Goal: Task Accomplishment & Management: Use online tool/utility

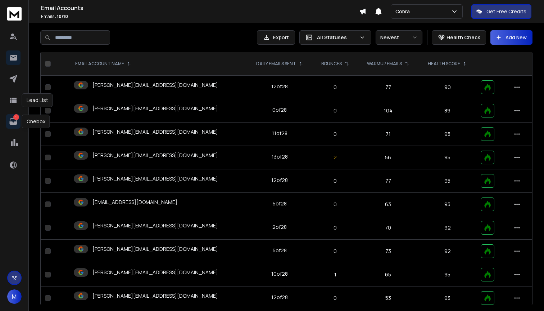
click at [17, 122] on icon at bounding box center [13, 121] width 9 height 9
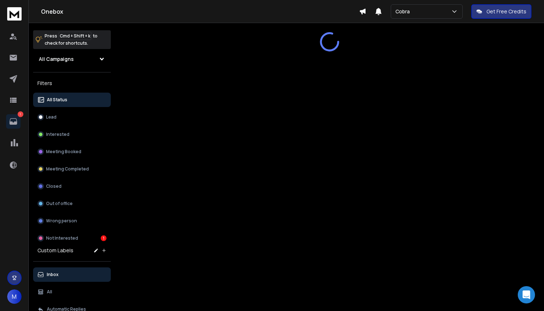
click at [82, 236] on div "All Status Lead Interested Meeting Booked Meeting Completed Closed Out of offic…" at bounding box center [72, 169] width 78 height 153
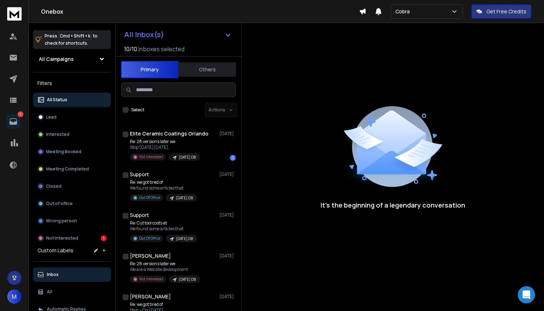
click at [82, 236] on button "Not Interested 1" at bounding box center [72, 238] width 78 height 14
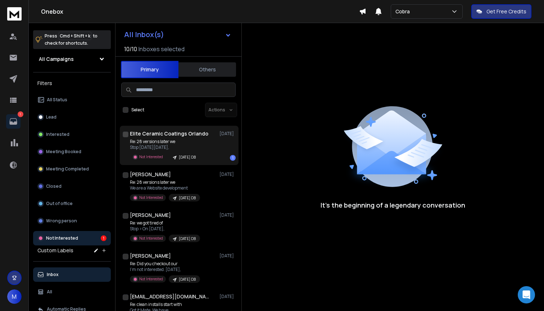
click at [185, 144] on p "Stop [DATE][DATE]," at bounding box center [165, 147] width 70 height 6
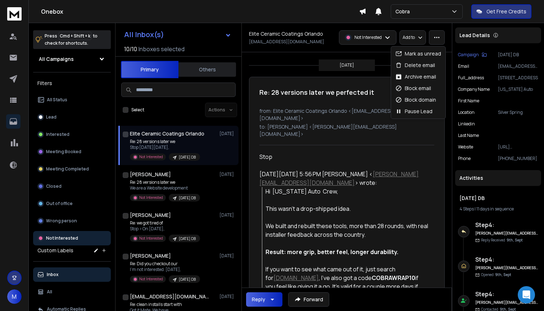
click at [439, 44] on button "button" at bounding box center [437, 37] width 16 height 14
click at [422, 98] on div "Block domain" at bounding box center [416, 99] width 41 height 7
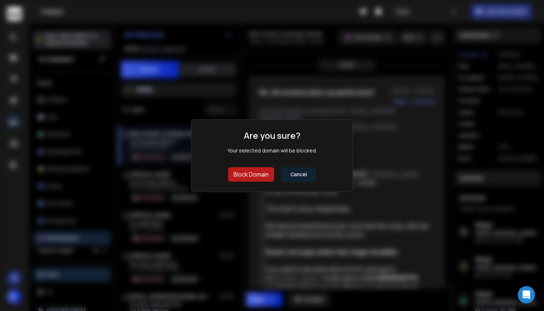
click at [257, 175] on button "Block Domain" at bounding box center [251, 174] width 46 height 14
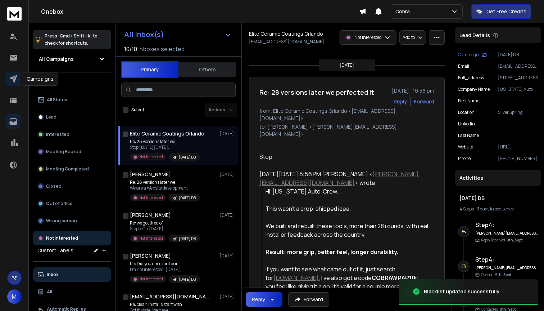
click at [12, 82] on icon at bounding box center [13, 79] width 9 height 9
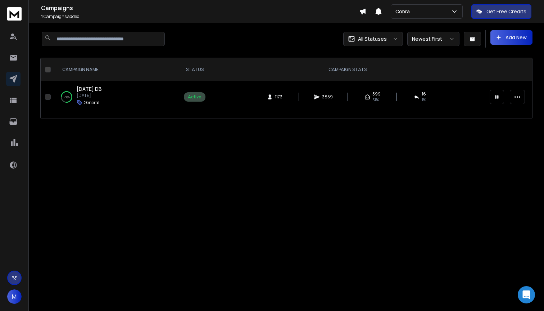
click at [102, 96] on p "2 months ago" at bounding box center [89, 96] width 25 height 6
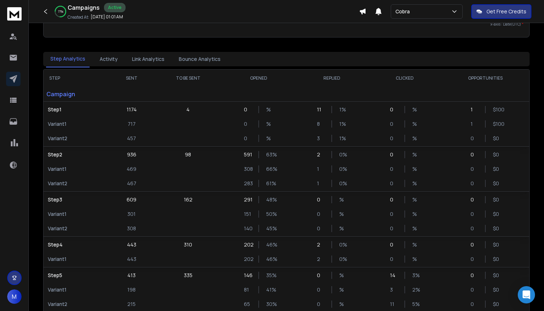
scroll to position [319, 0]
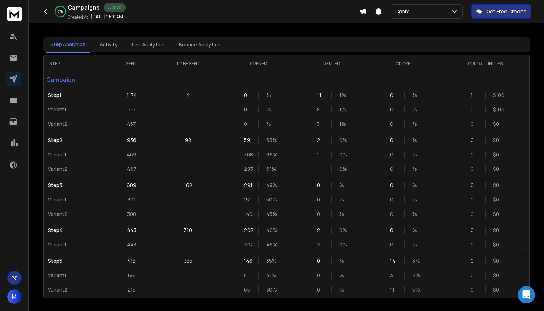
click at [114, 49] on button "Activity" at bounding box center [108, 45] width 27 height 16
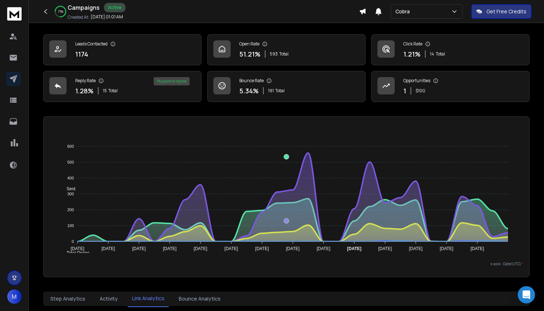
scroll to position [0, 0]
